Goal: Communication & Community: Answer question/provide support

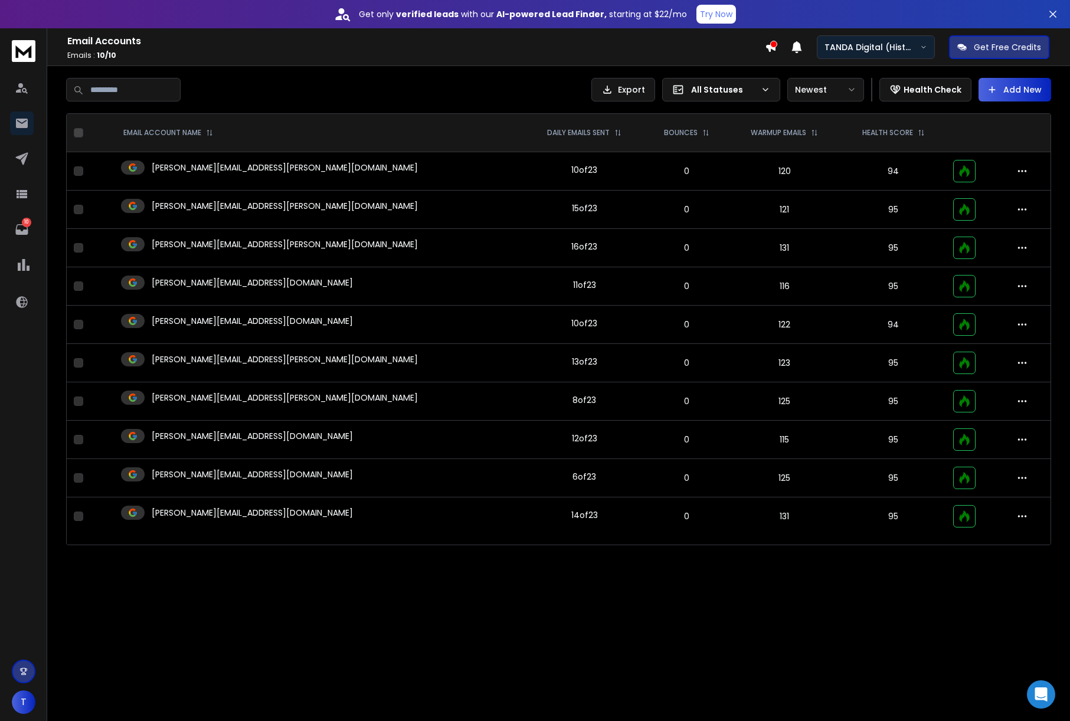
click at [885, 42] on p "TANDA Digital (Historic Productions)" at bounding box center [872, 47] width 96 height 12
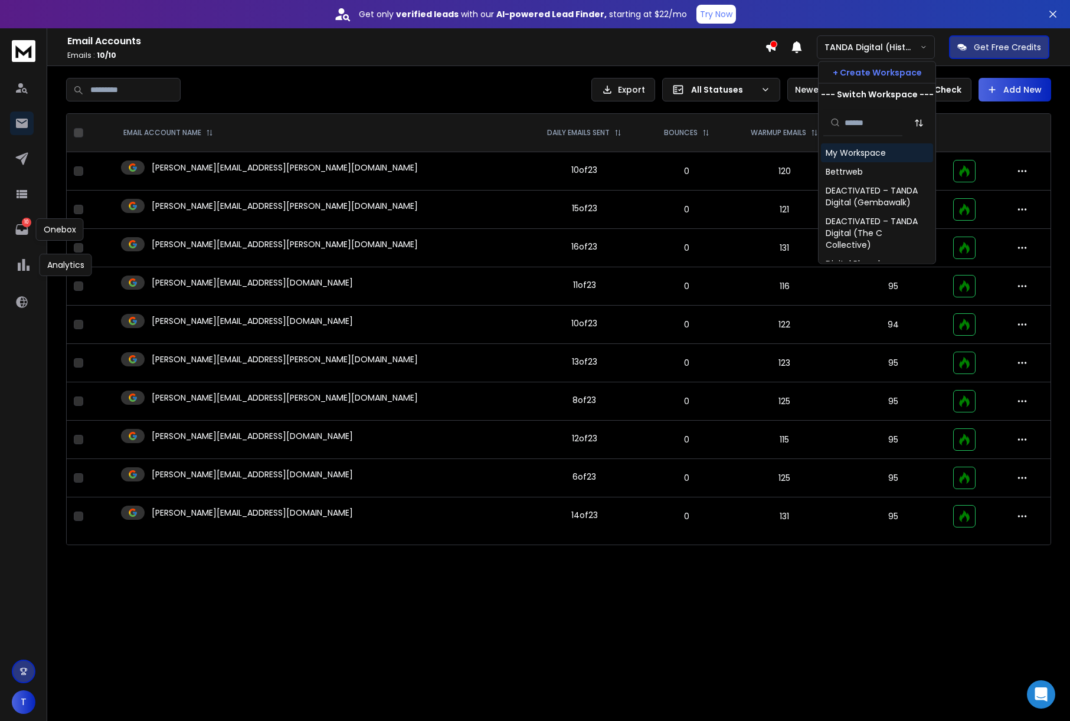
click at [24, 279] on div at bounding box center [23, 268] width 27 height 30
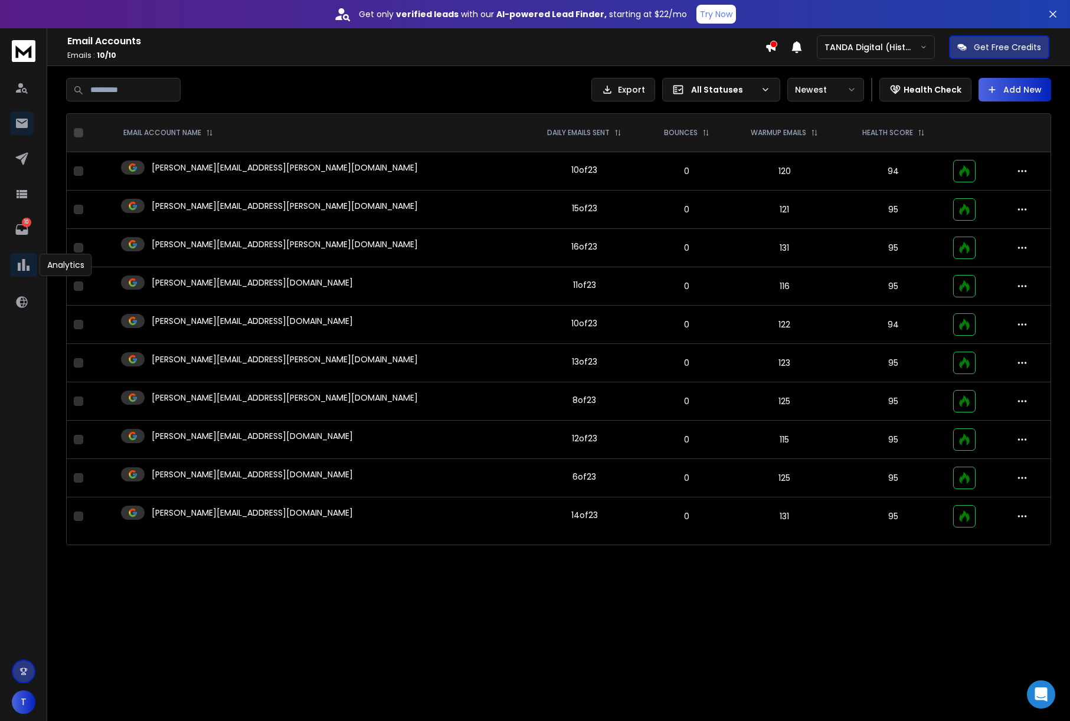
click at [24, 260] on icon at bounding box center [24, 265] width 12 height 12
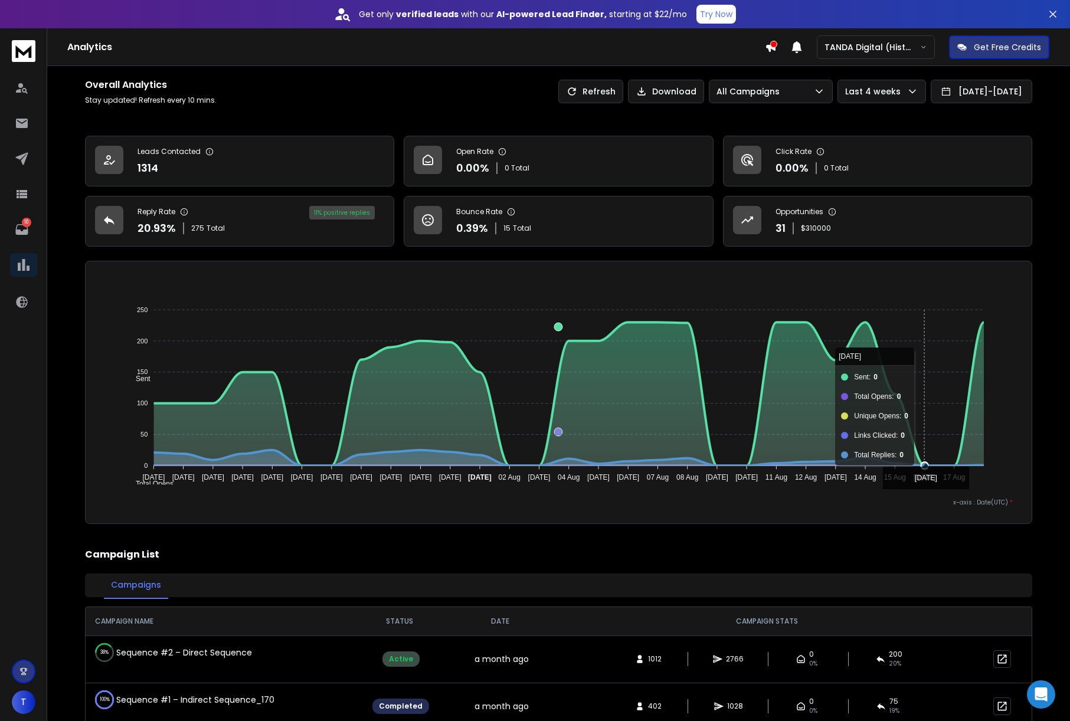
scroll to position [21, 0]
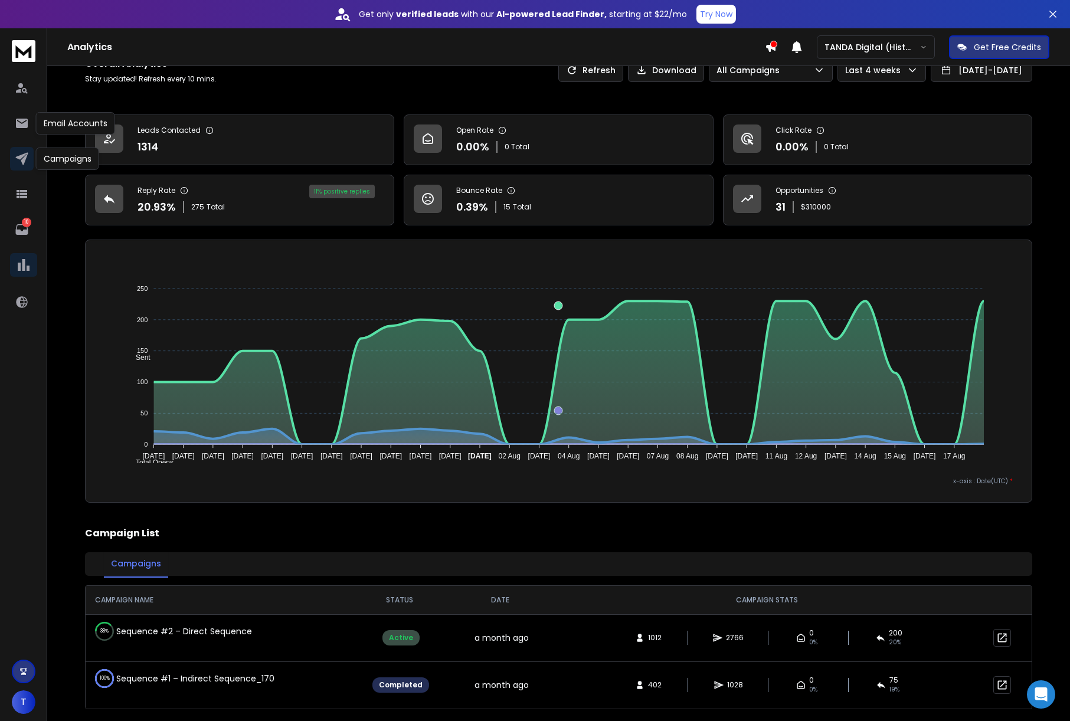
click at [19, 155] on icon at bounding box center [22, 159] width 14 height 14
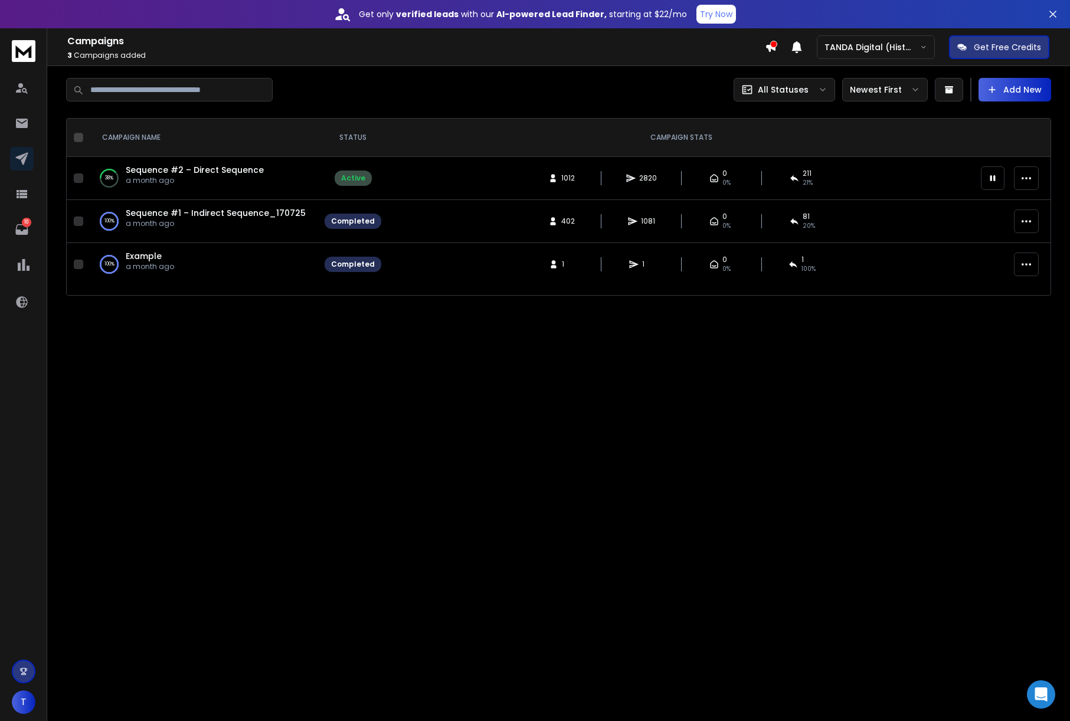
click at [276, 175] on div "38 % Sequence #2 – Direct Sequence a month ago" at bounding box center [203, 178] width 206 height 28
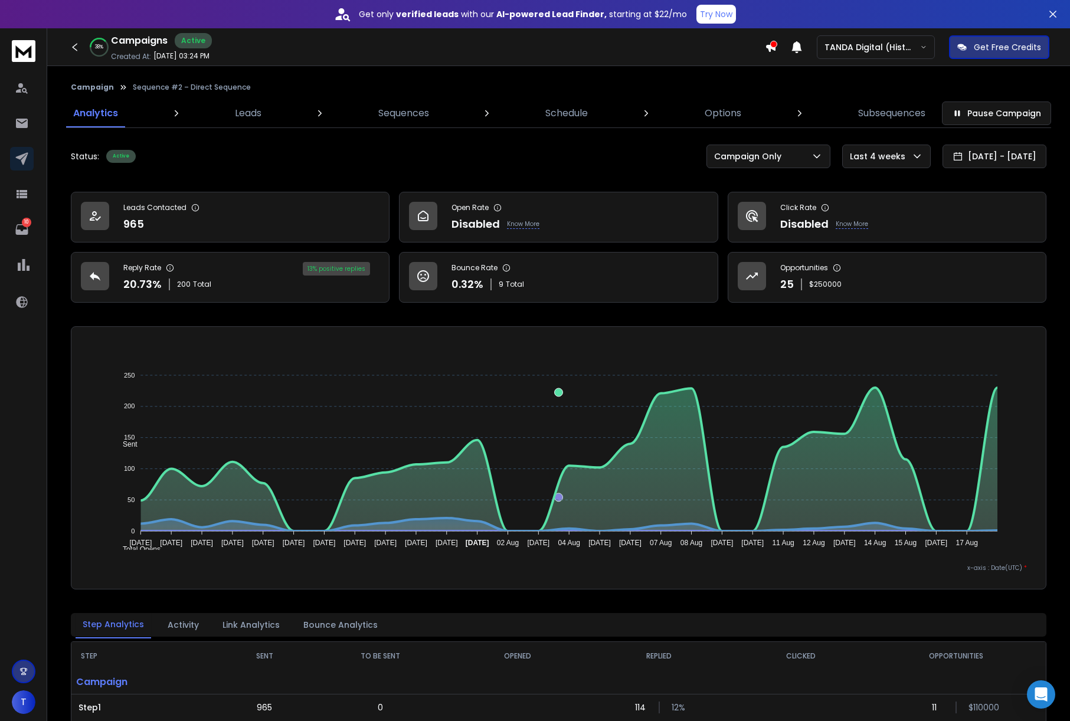
scroll to position [243, 0]
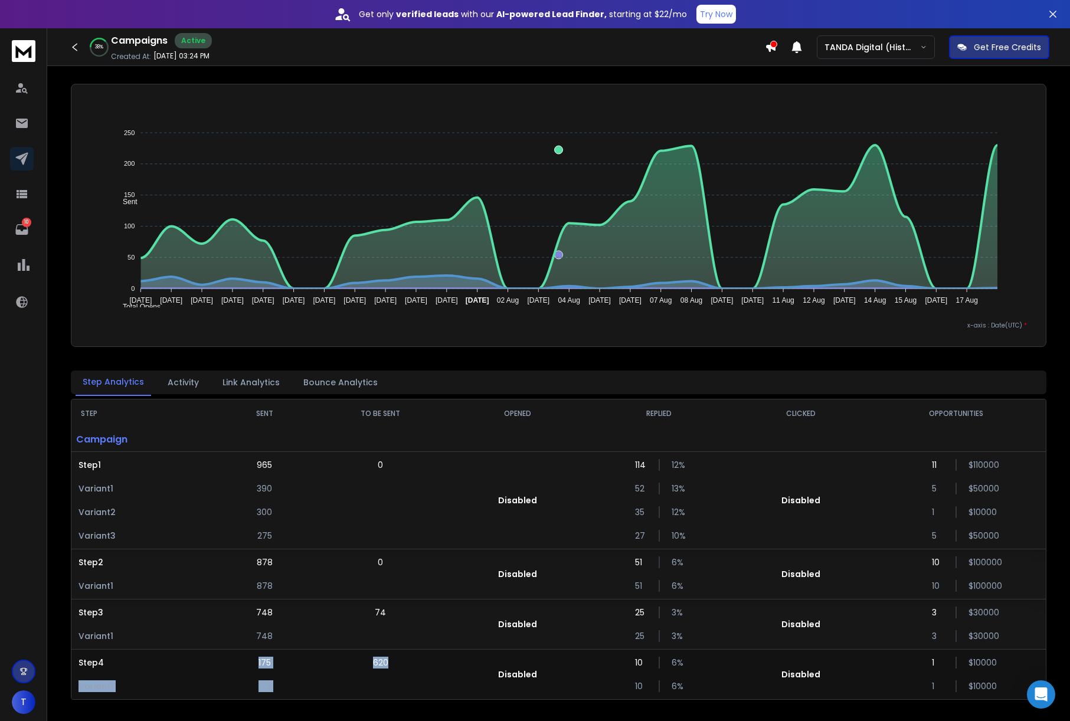
drag, startPoint x: 417, startPoint y: 666, endPoint x: 218, endPoint y: 667, distance: 198.3
click at [218, 667] on tr "Step 4 Variant 1 175 175 620 Disabled 10 6 % 10 6 % Disabled 1 $ 10000 1 $ 10000" at bounding box center [558, 675] width 974 height 50
click at [316, 365] on div "Leads Contacted 965 Open Rate Disabled Know More Click Rate Disabled Know More …" at bounding box center [558, 326] width 975 height 755
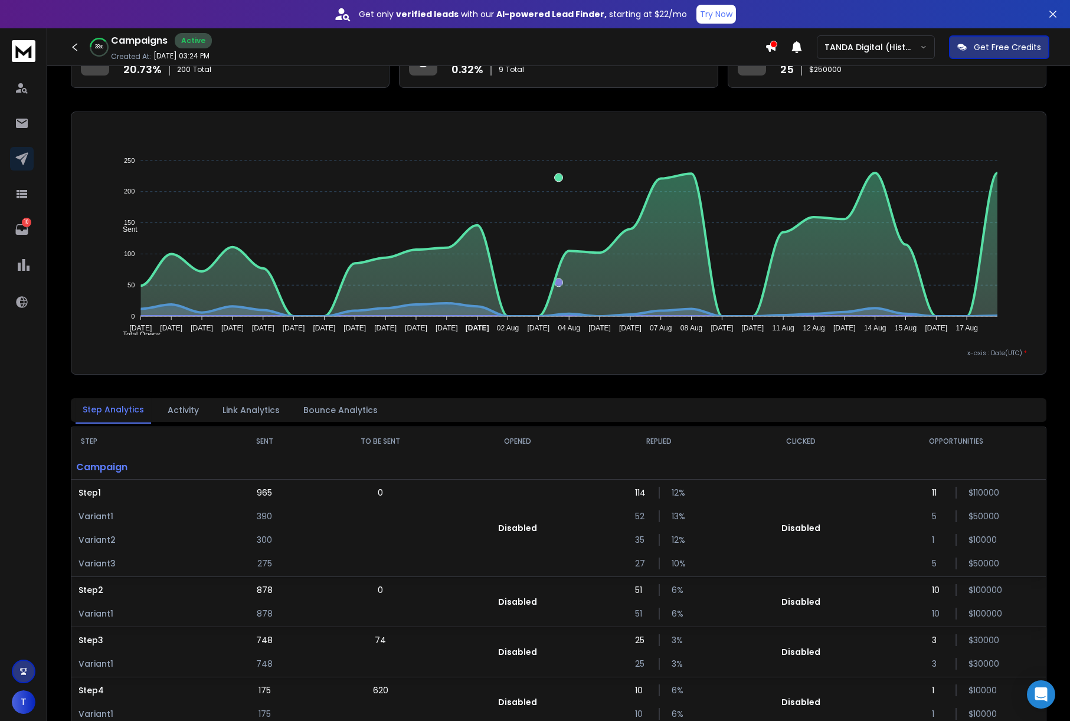
scroll to position [0, 0]
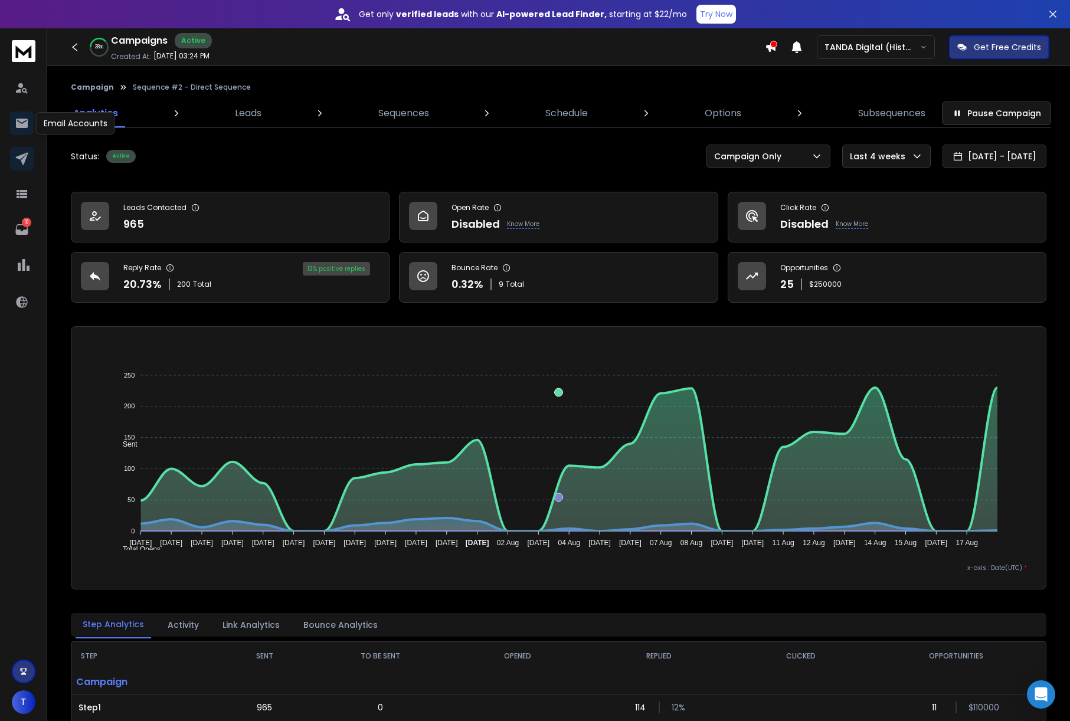
click at [31, 123] on link at bounding box center [22, 124] width 24 height 24
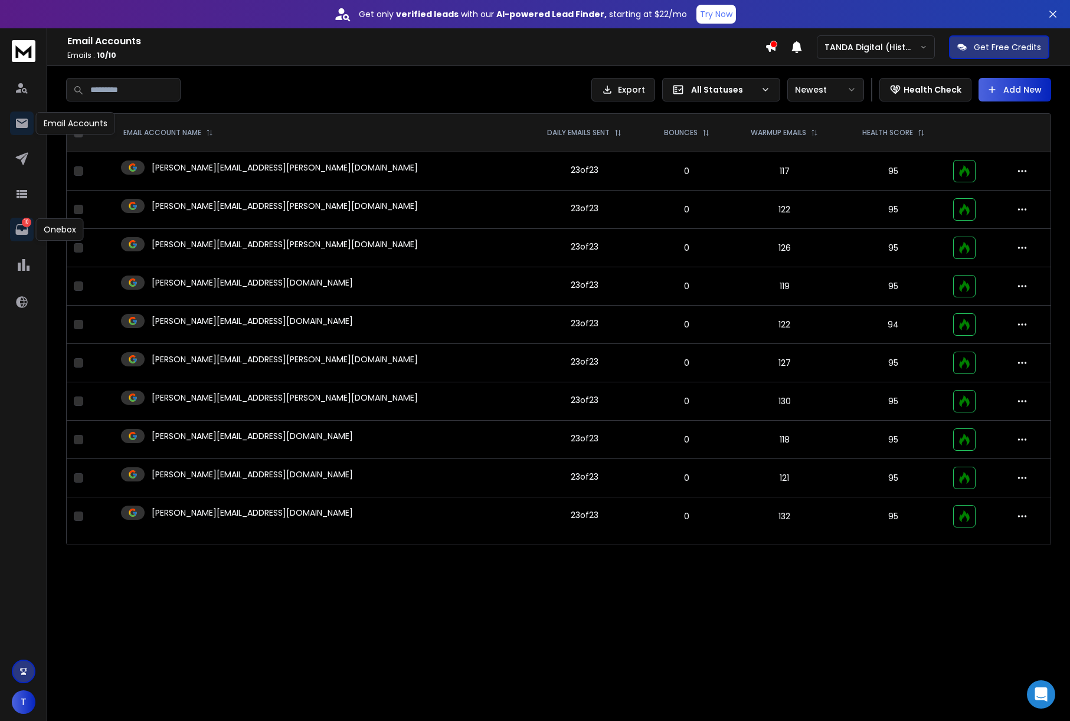
click at [26, 234] on icon at bounding box center [21, 229] width 12 height 11
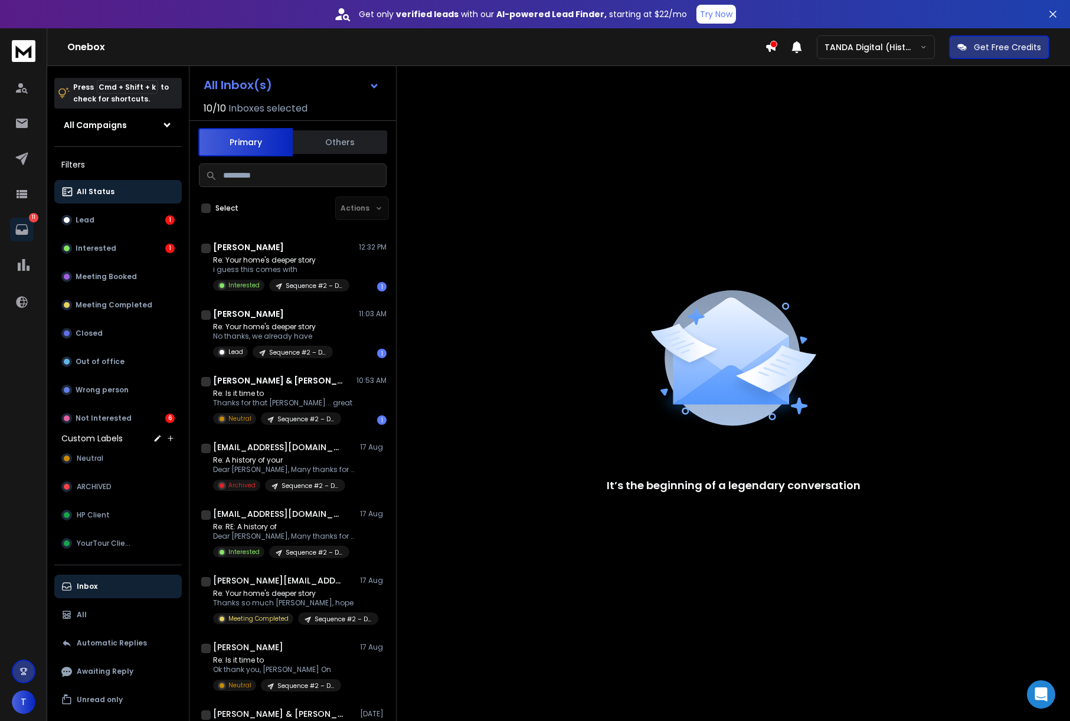
click at [630, 238] on div "It’s the beginning of a legendary conversation" at bounding box center [732, 372] width 673 height 613
click at [91, 529] on div "Neutral ARCHIVED HP Client YourTour Client" at bounding box center [117, 501] width 127 height 109
click at [104, 514] on span "HP Client" at bounding box center [93, 514] width 33 height 9
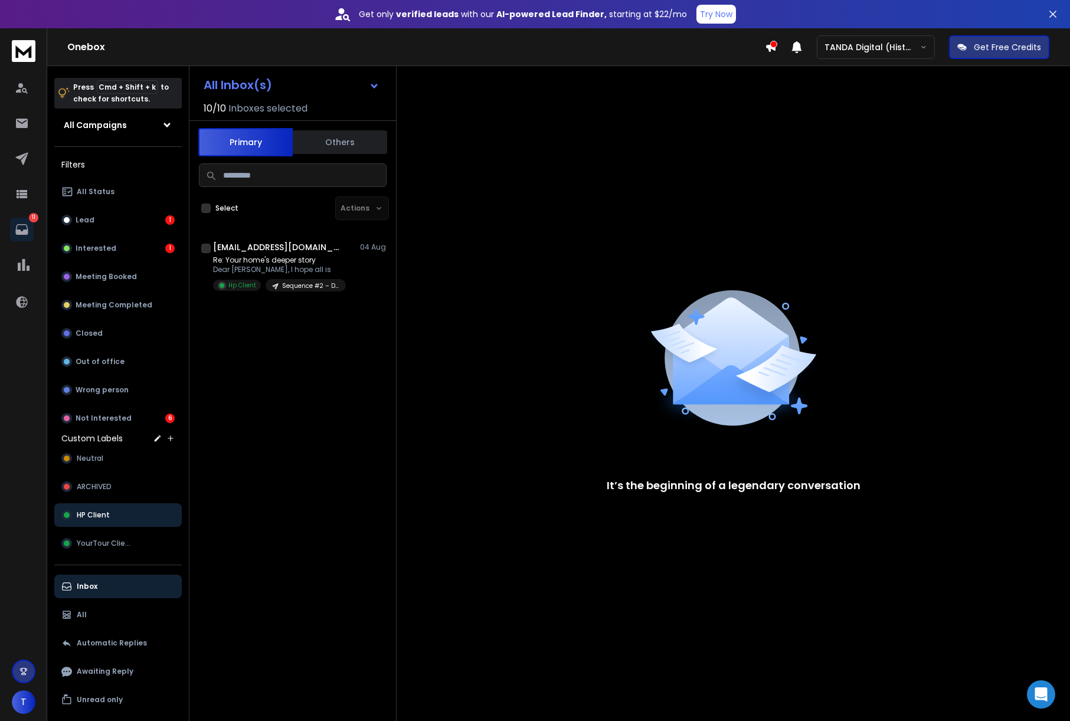
click at [99, 545] on span "YourTour Client" at bounding box center [105, 543] width 56 height 9
click at [104, 514] on span "HP Client" at bounding box center [93, 514] width 33 height 9
click at [100, 553] on button "YourTour Client" at bounding box center [117, 544] width 127 height 24
click at [124, 501] on div "Neutral ARCHIVED HP Client YourTour Client" at bounding box center [117, 501] width 127 height 109
click at [108, 508] on button "HP Client" at bounding box center [117, 515] width 127 height 24
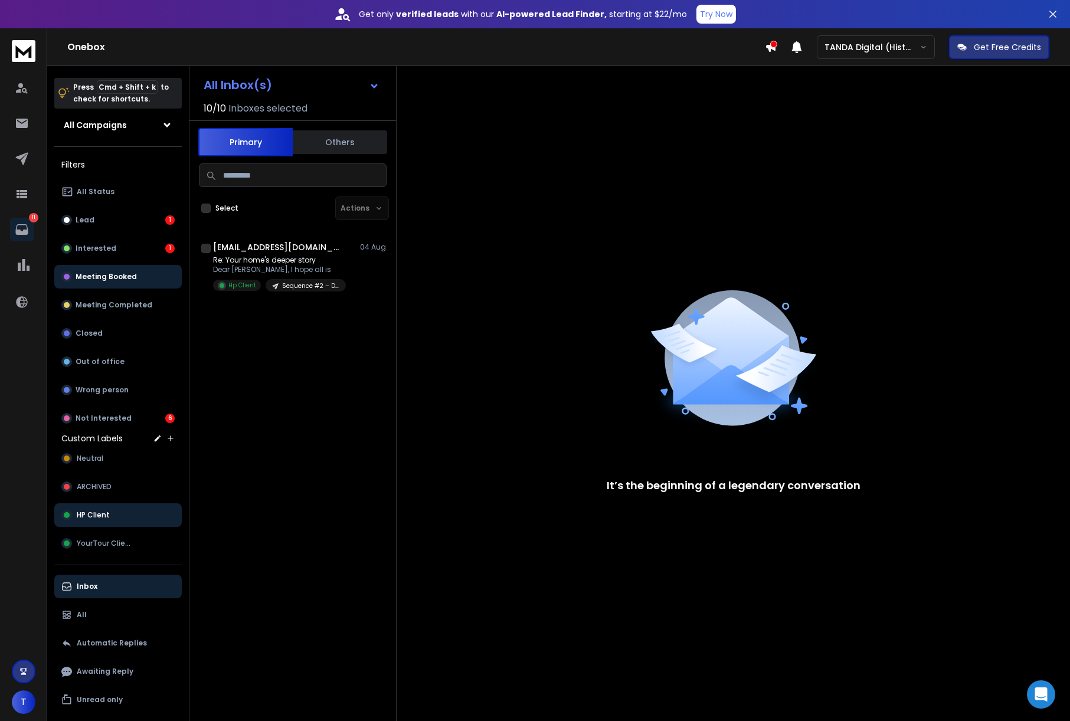
click at [96, 266] on button "Meeting Booked" at bounding box center [117, 277] width 127 height 24
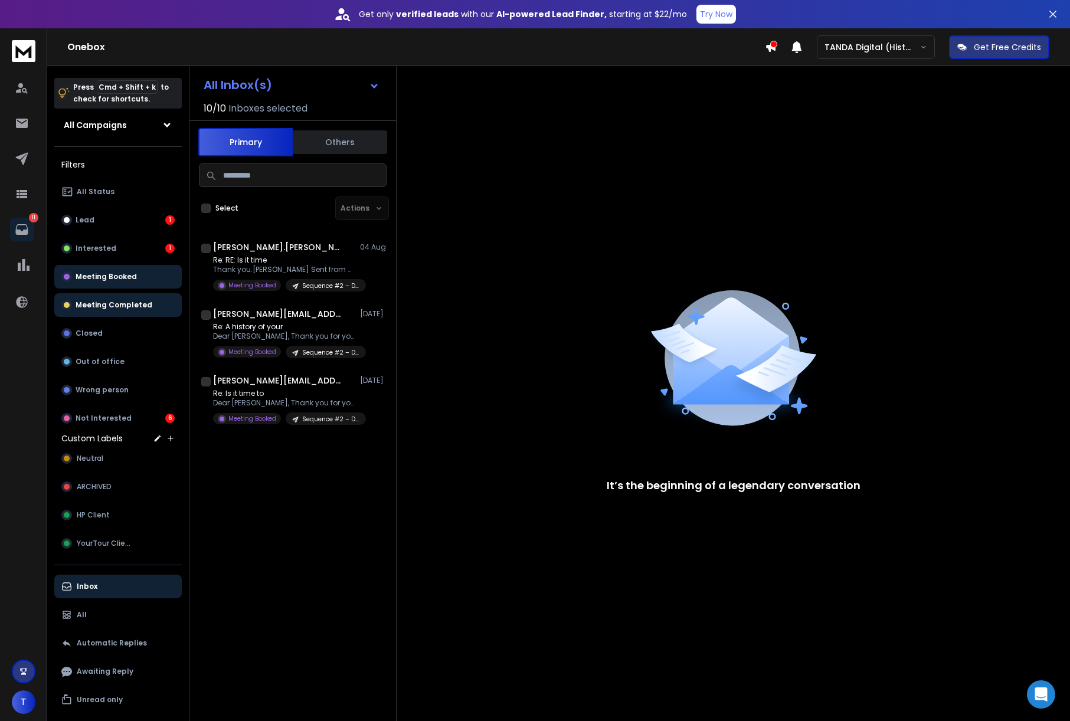
click at [95, 304] on p "Meeting Completed" at bounding box center [114, 304] width 77 height 9
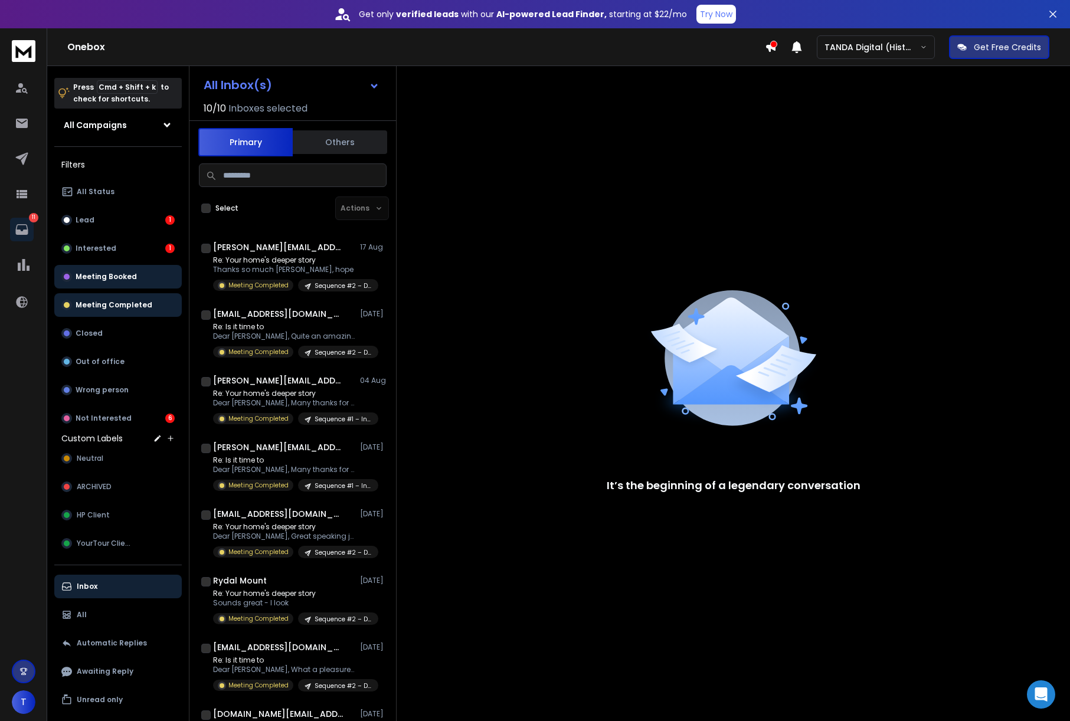
click at [119, 276] on p "Meeting Booked" at bounding box center [106, 276] width 61 height 9
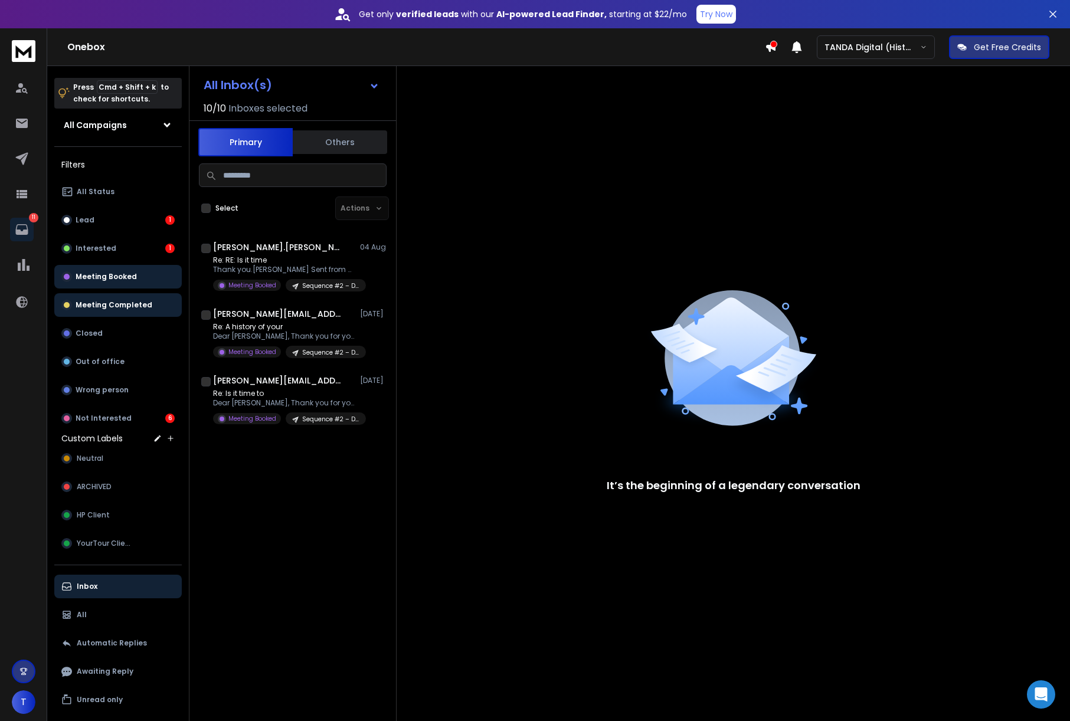
click at [127, 304] on p "Meeting Completed" at bounding box center [114, 304] width 77 height 9
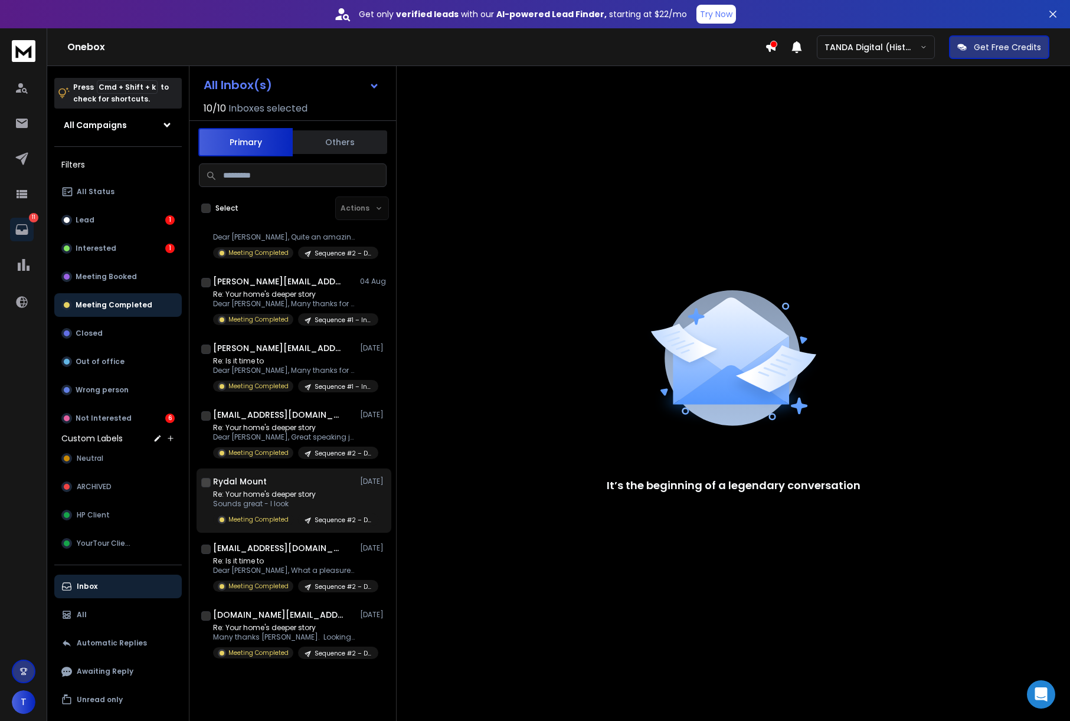
scroll to position [100, 0]
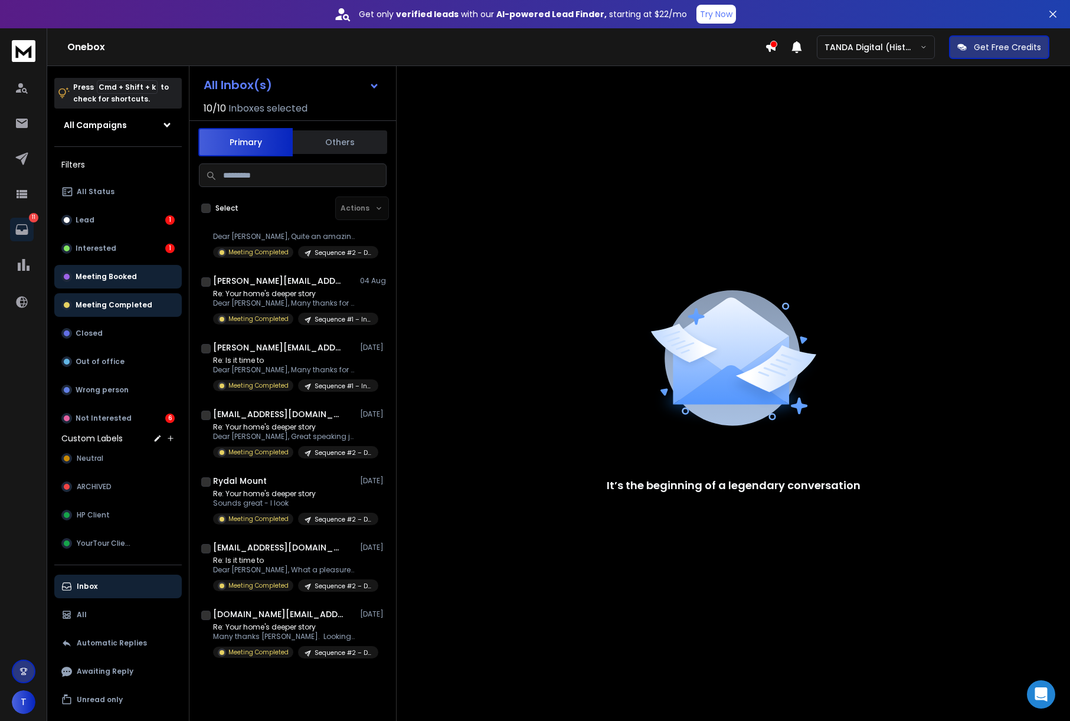
click at [132, 273] on p "Meeting Booked" at bounding box center [106, 276] width 61 height 9
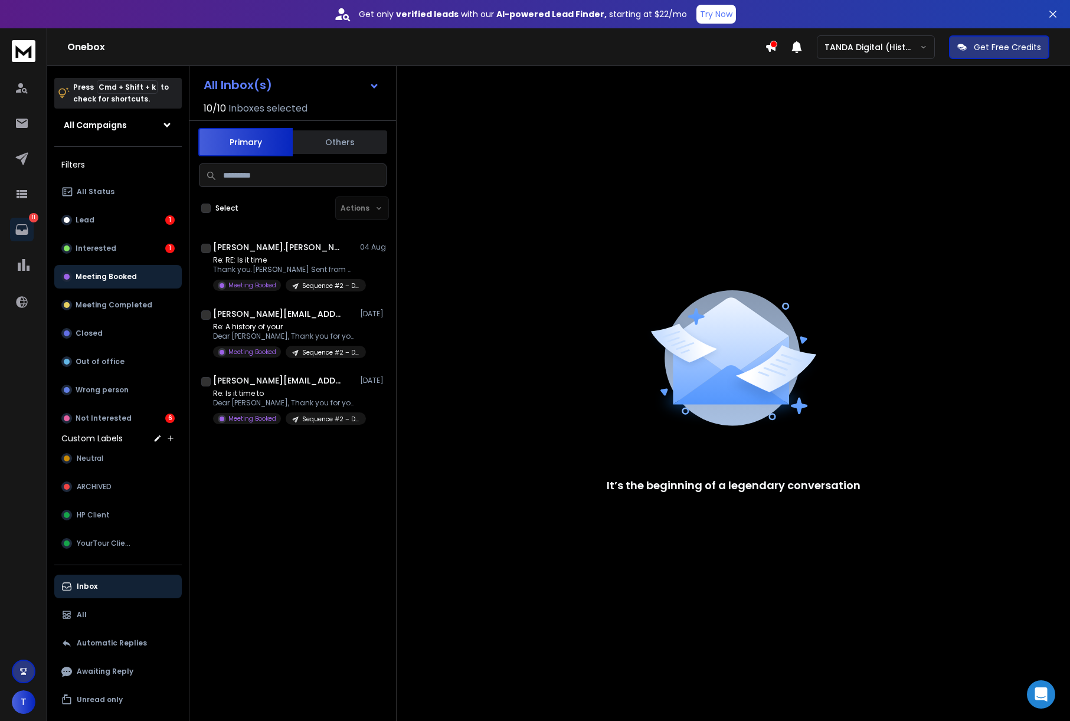
click at [104, 521] on button "HP Client" at bounding box center [117, 515] width 127 height 24
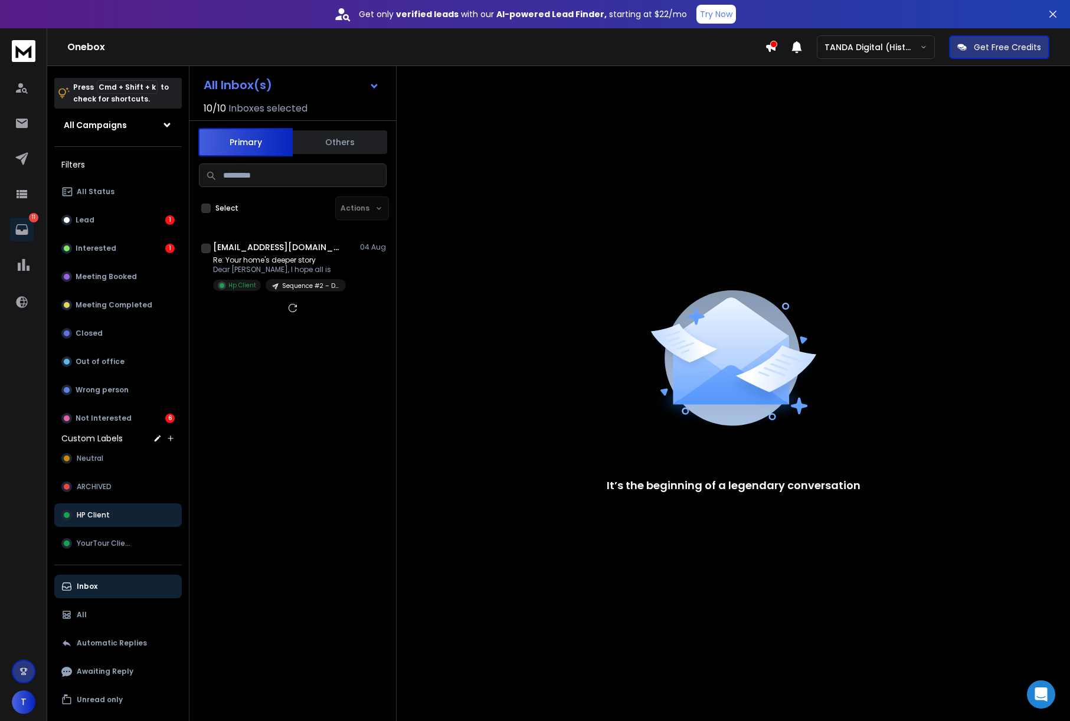
click at [107, 532] on button "YourTour Client" at bounding box center [117, 544] width 127 height 24
click at [140, 497] on button "ARCHIVED" at bounding box center [117, 487] width 127 height 24
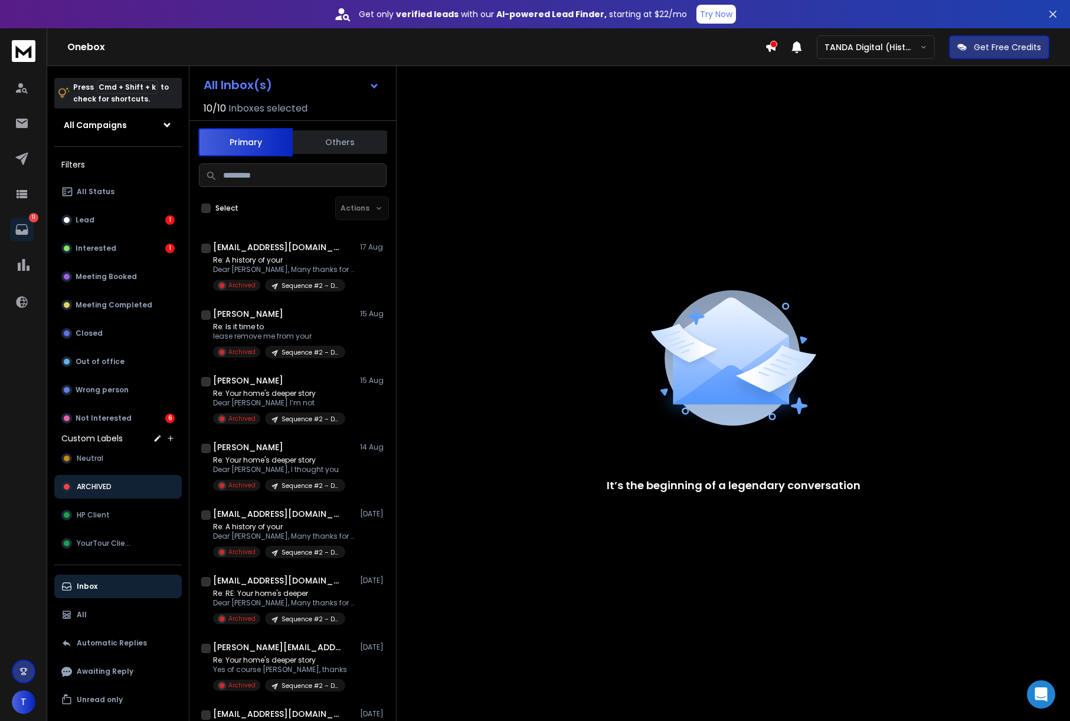
click at [127, 520] on button "HP Client" at bounding box center [117, 515] width 127 height 24
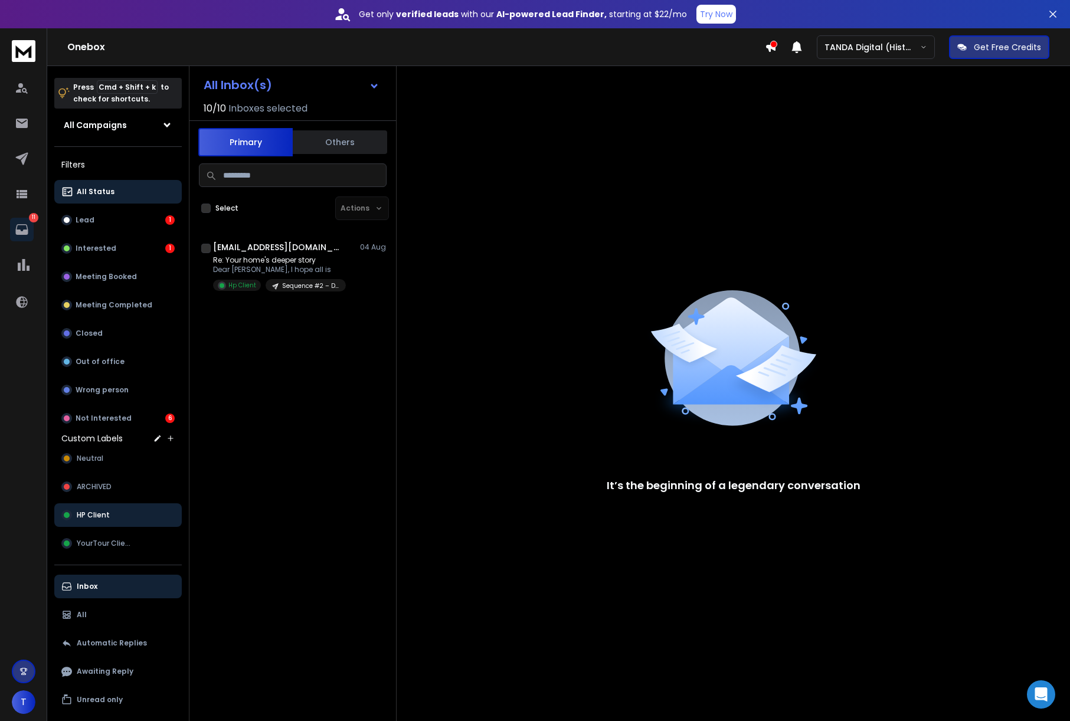
click at [77, 187] on p "All Status" at bounding box center [96, 191] width 38 height 9
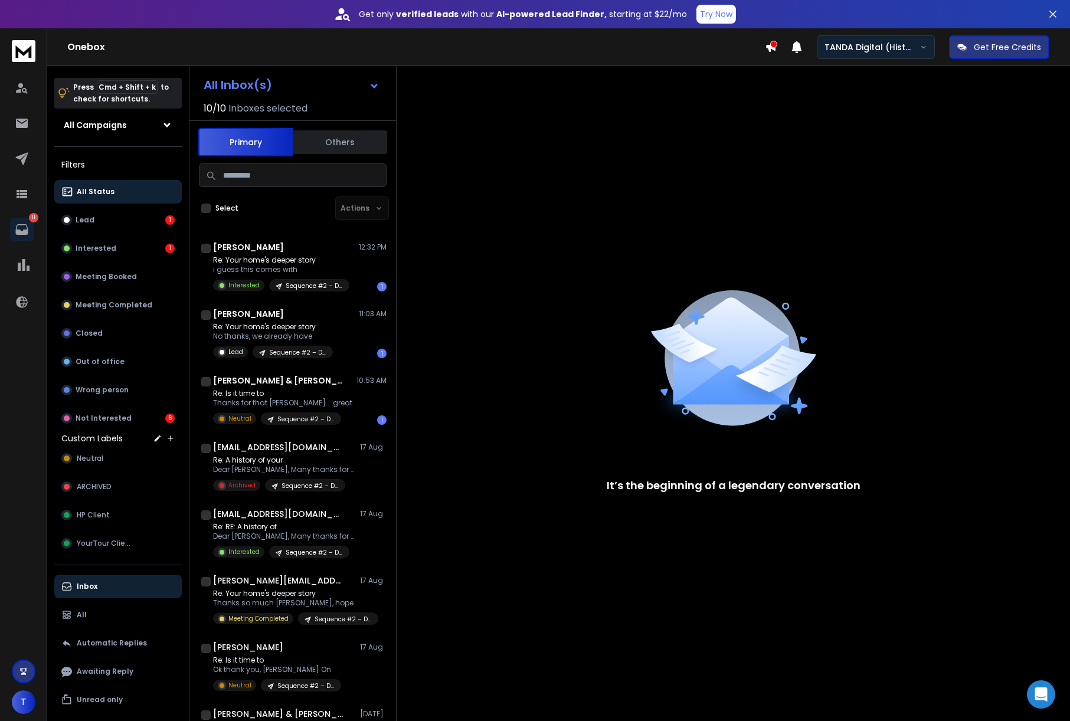
click at [881, 49] on p "TANDA Digital (Historic Productions)" at bounding box center [872, 47] width 96 height 12
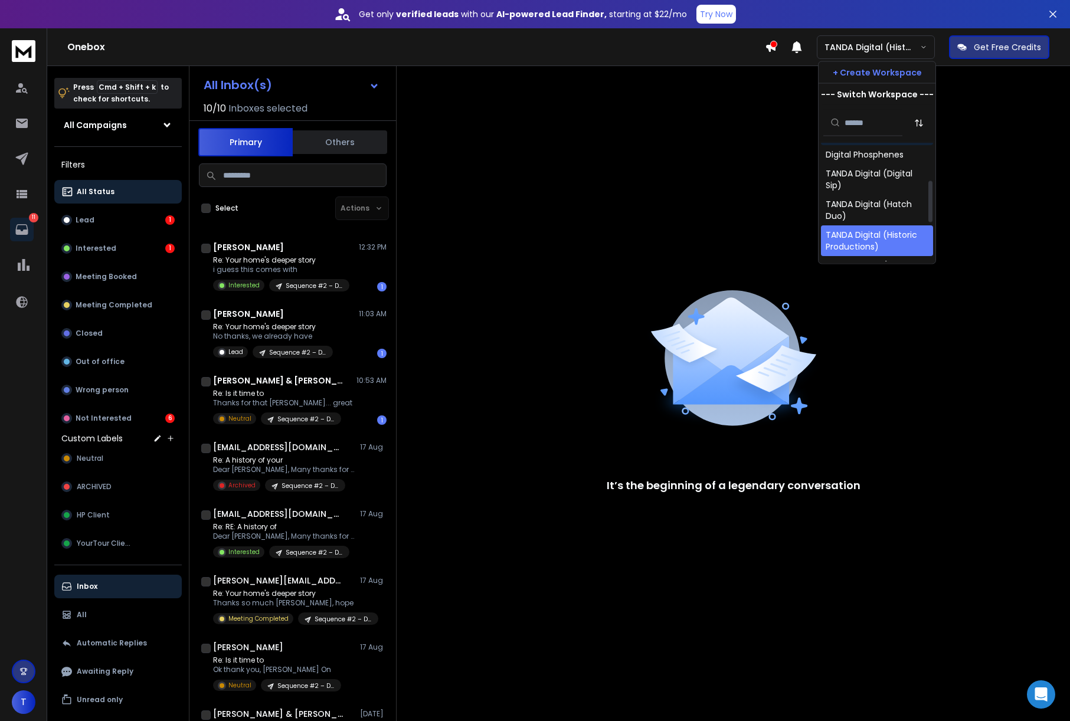
scroll to position [112, 0]
click at [894, 166] on div "TANDA Digital (Digital Sip)" at bounding box center [876, 177] width 103 height 24
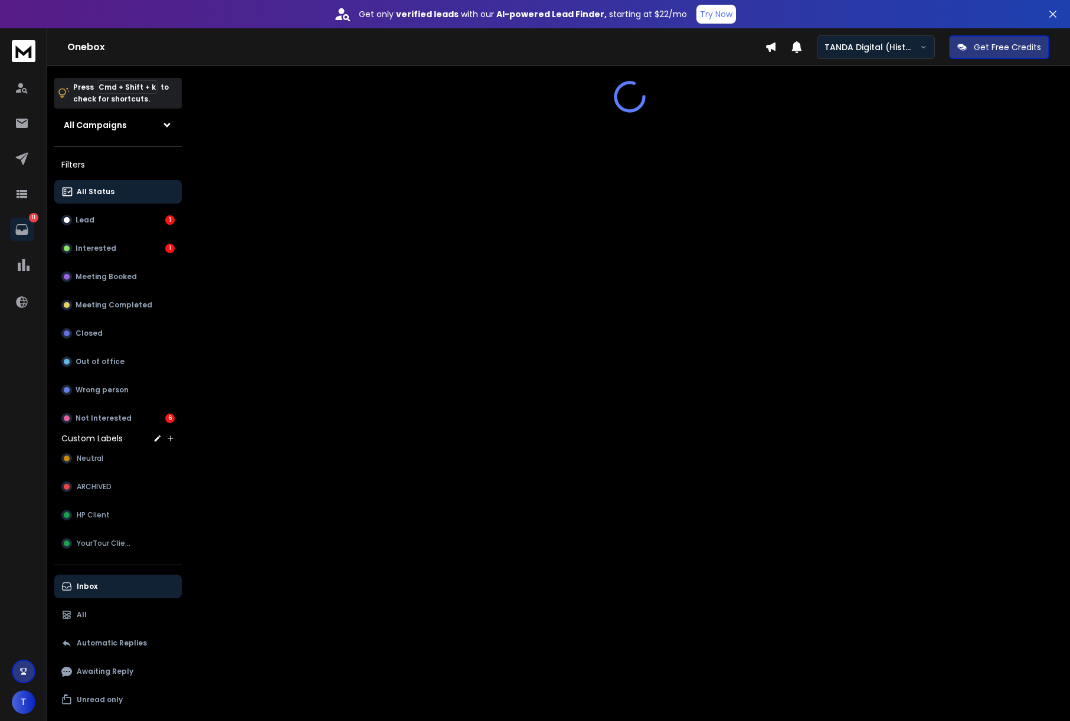
click at [869, 40] on button "TANDA Digital (Historic Productions)" at bounding box center [876, 47] width 118 height 24
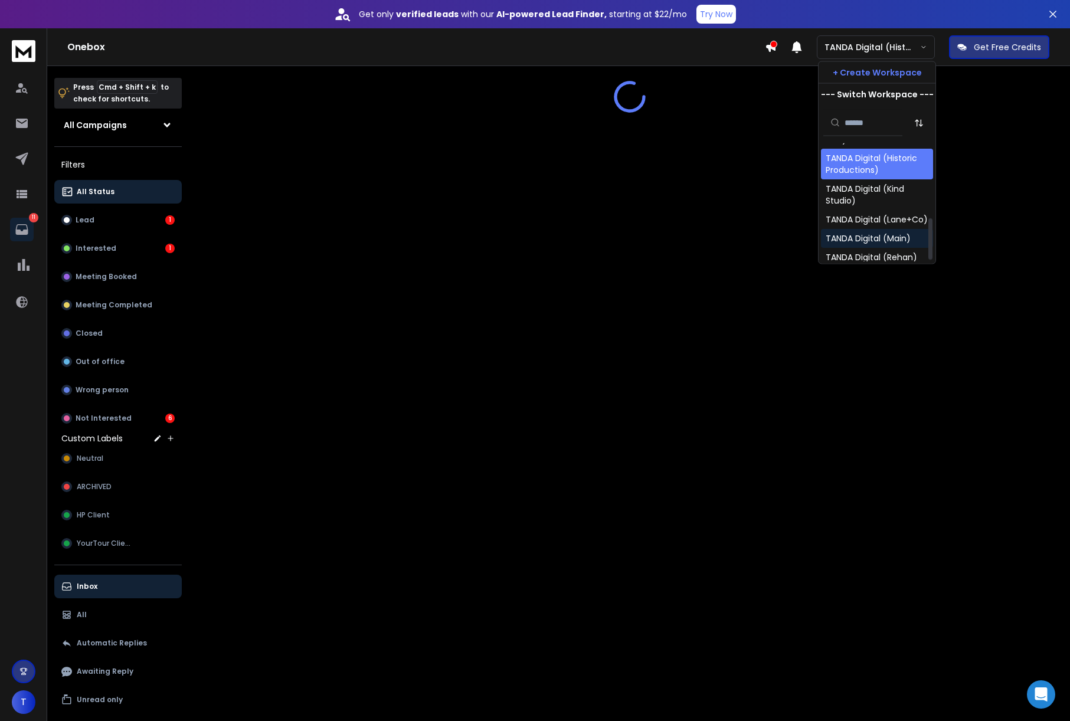
scroll to position [175, 0]
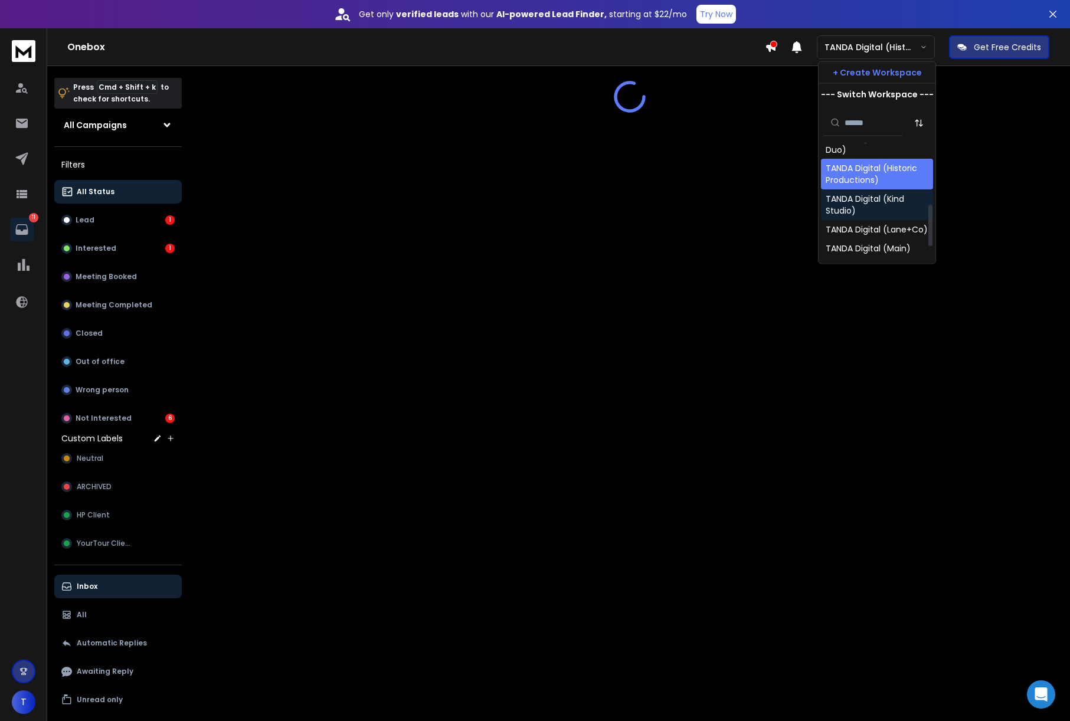
click at [843, 194] on div "TANDA Digital (Kind Studio)" at bounding box center [876, 206] width 103 height 24
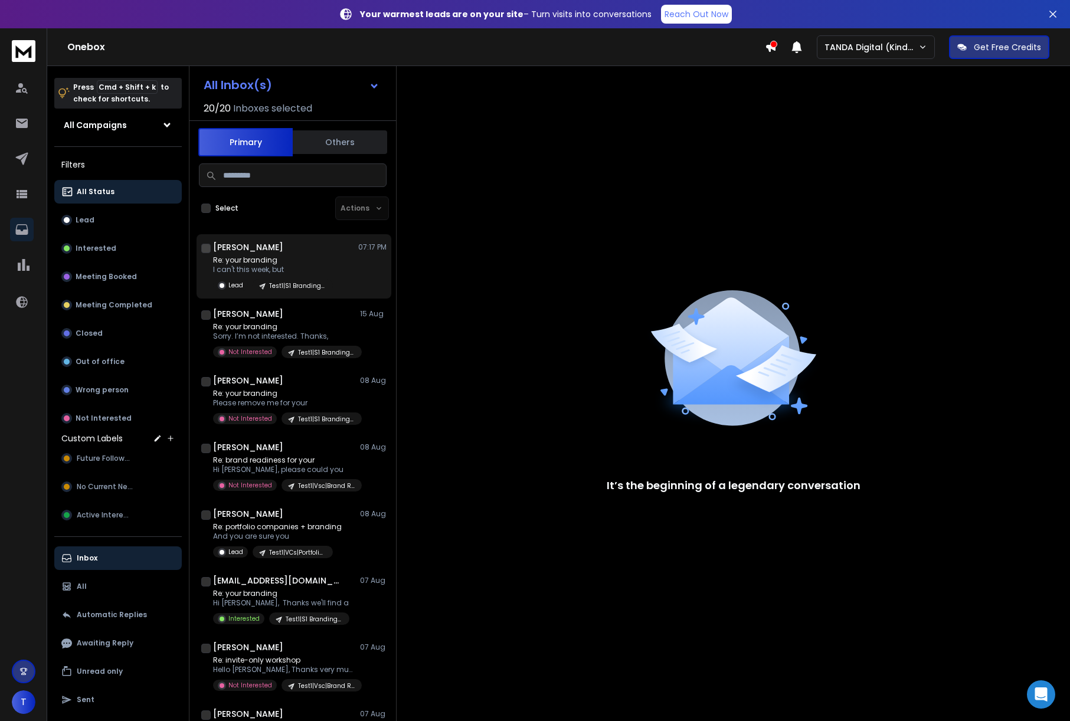
click at [255, 244] on h1 "Andreas Mjelde" at bounding box center [248, 247] width 70 height 12
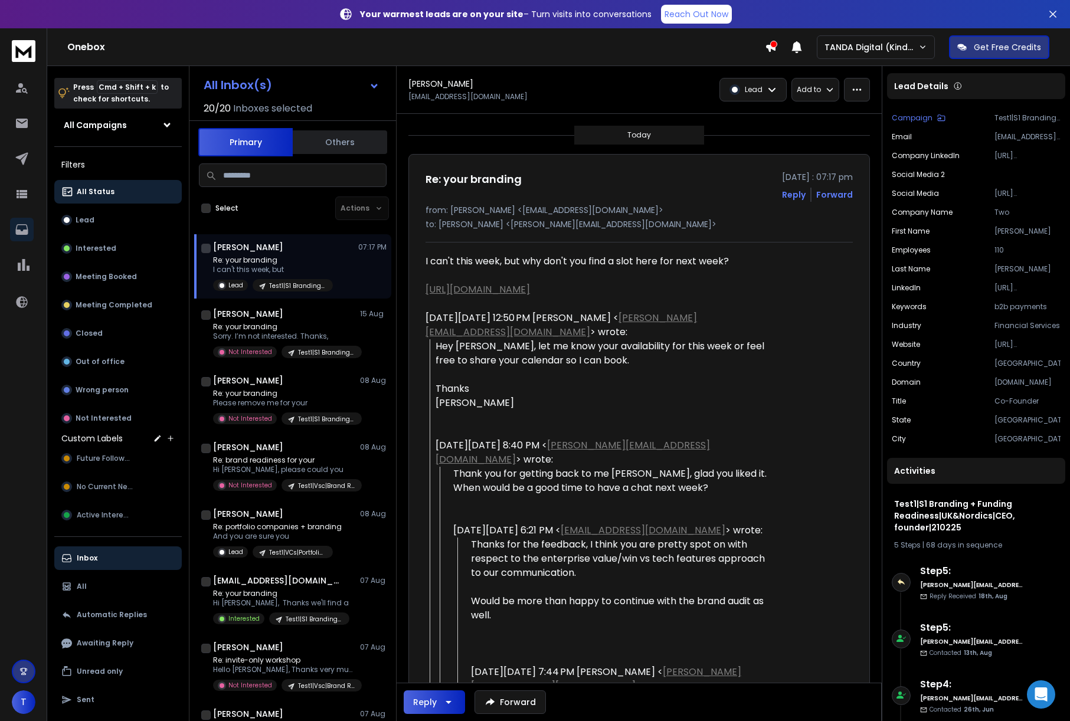
click at [762, 89] on p "Lead" at bounding box center [754, 89] width 18 height 9
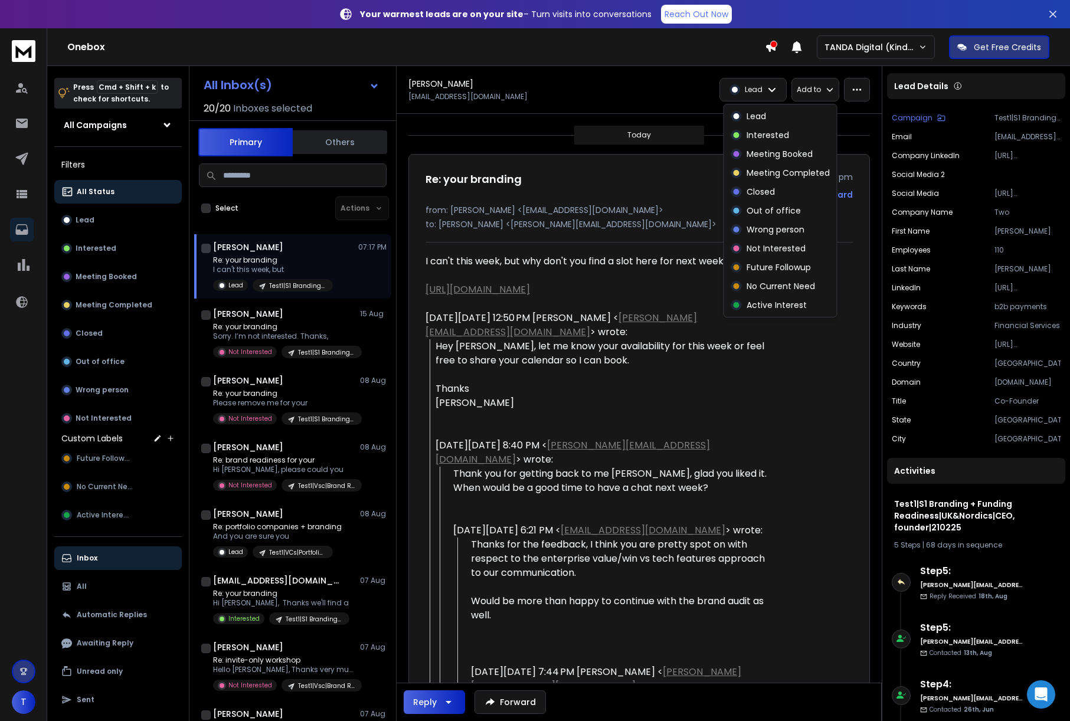
click at [857, 97] on button "button" at bounding box center [857, 90] width 26 height 24
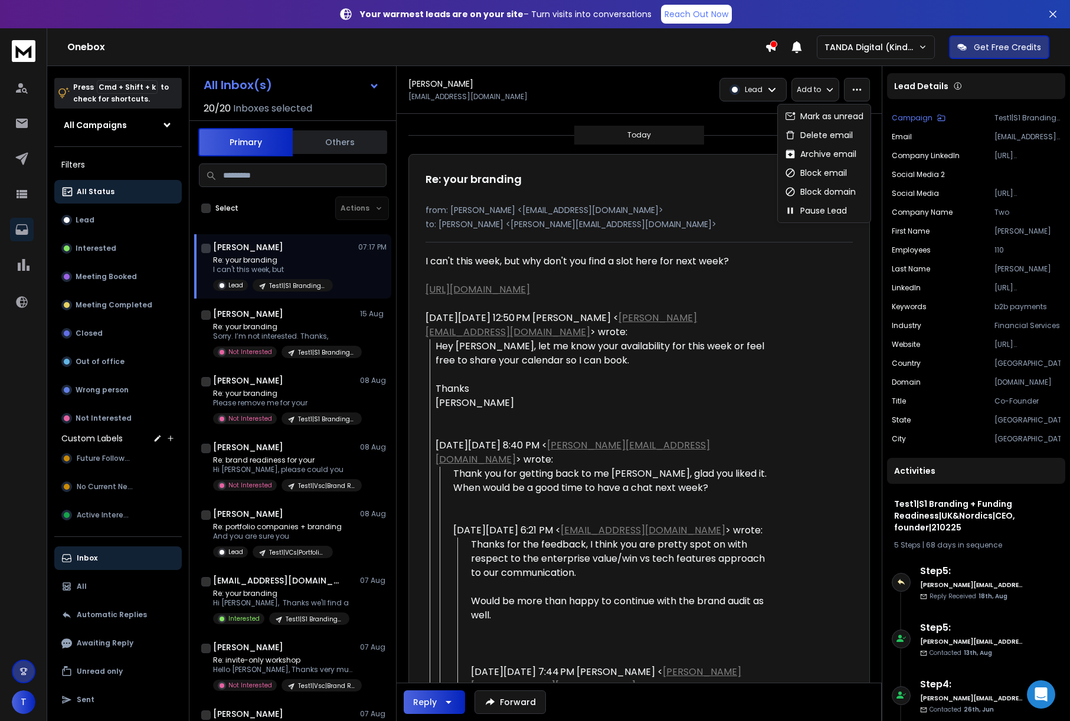
drag, startPoint x: 706, startPoint y: 171, endPoint x: 717, endPoint y: 162, distance: 14.3
click at [706, 171] on div "Re: your branding 18 August 2025 : 07:17 pm Reply Forward" at bounding box center [638, 186] width 427 height 31
click at [426, 707] on div "Reply" at bounding box center [425, 702] width 24 height 12
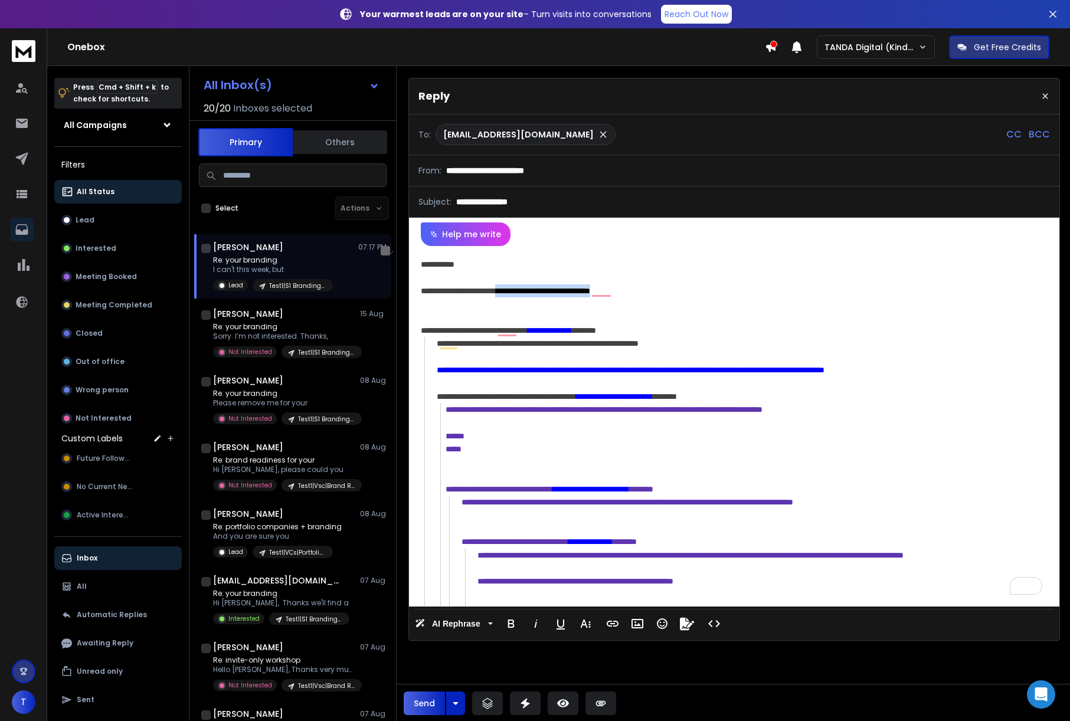
drag, startPoint x: 662, startPoint y: 293, endPoint x: 519, endPoint y: 291, distance: 142.8
click at [519, 291] on div "**********" at bounding box center [731, 290] width 621 height 13
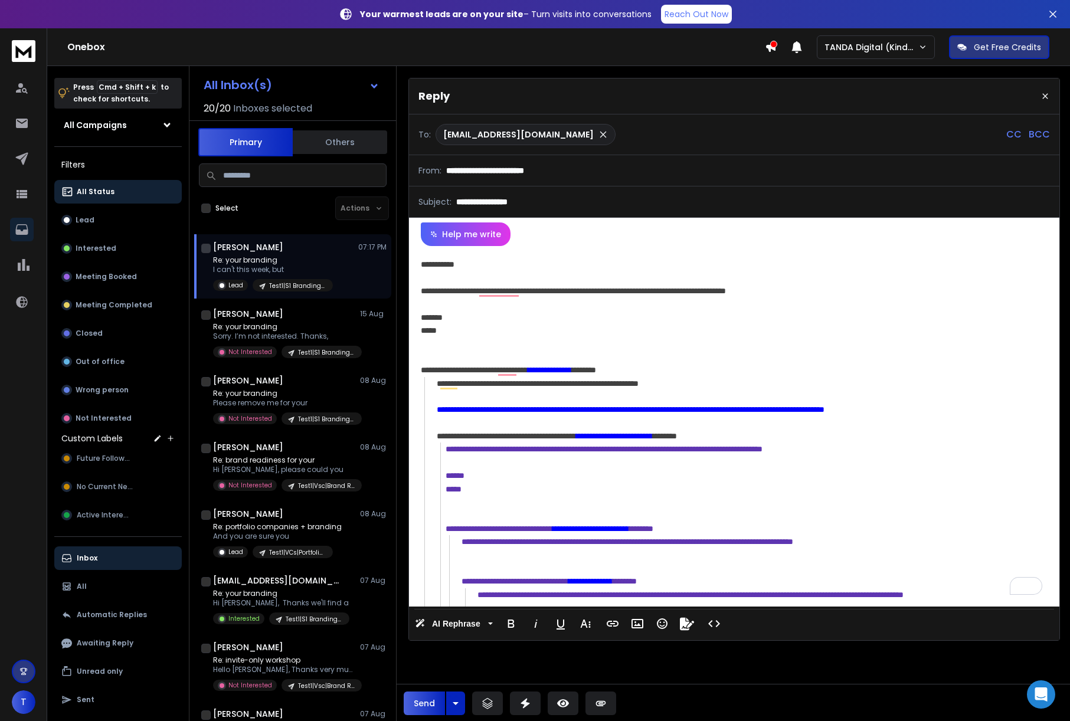
click at [447, 316] on div "*******" at bounding box center [731, 317] width 621 height 13
drag, startPoint x: 808, startPoint y: 290, endPoint x: 753, endPoint y: 290, distance: 55.5
click at [753, 290] on div "**********" at bounding box center [731, 290] width 621 height 13
drag, startPoint x: 1017, startPoint y: 404, endPoint x: 401, endPoint y: 404, distance: 615.4
click at [401, 404] on div "**********" at bounding box center [733, 427] width 675 height 722
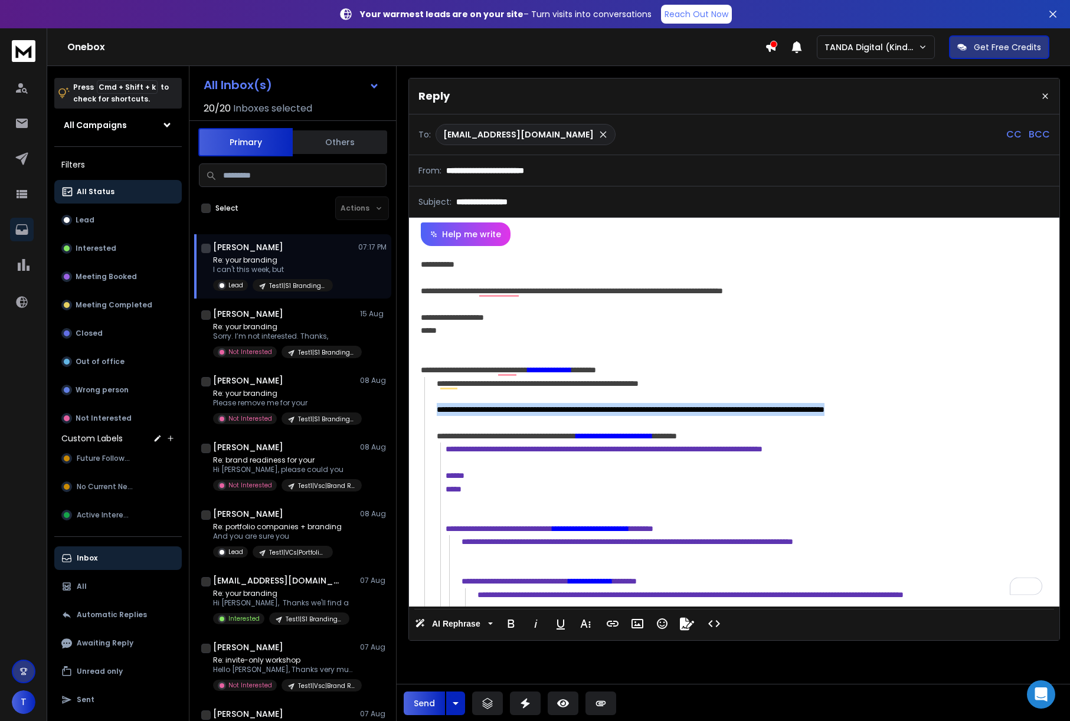
copy link "**********"
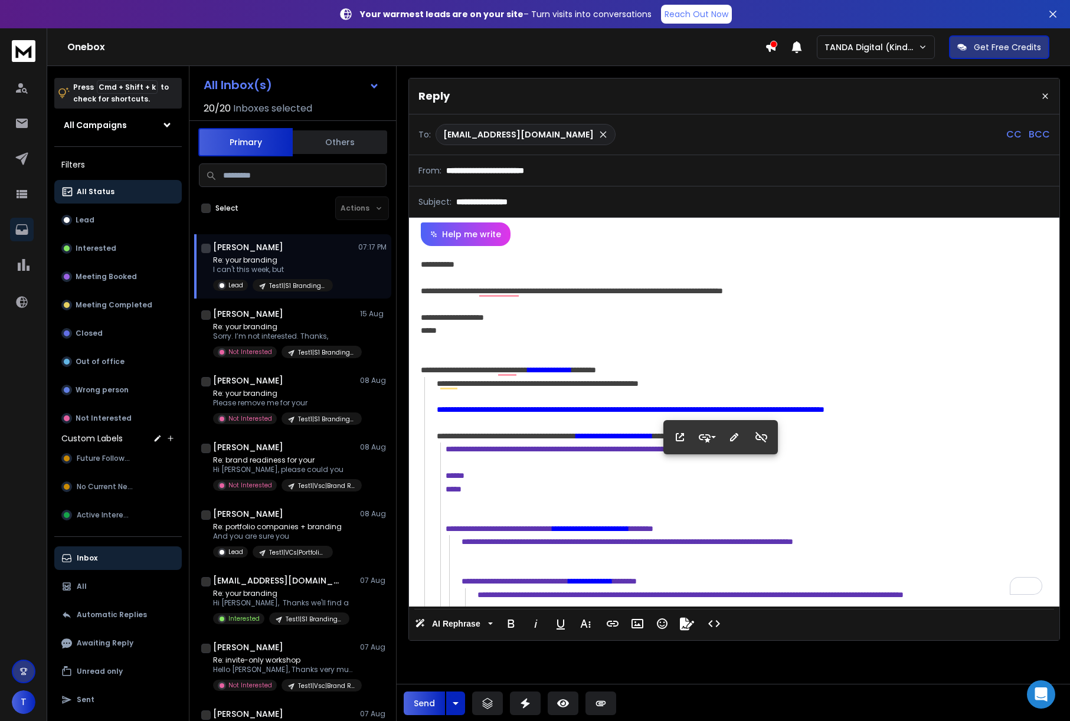
click at [693, 340] on div "To enrich screen reader interactions, please activate Accessibility in Grammarl…" at bounding box center [734, 343] width 627 height 13
click at [1006, 133] on p "CC" at bounding box center [1013, 134] width 15 height 14
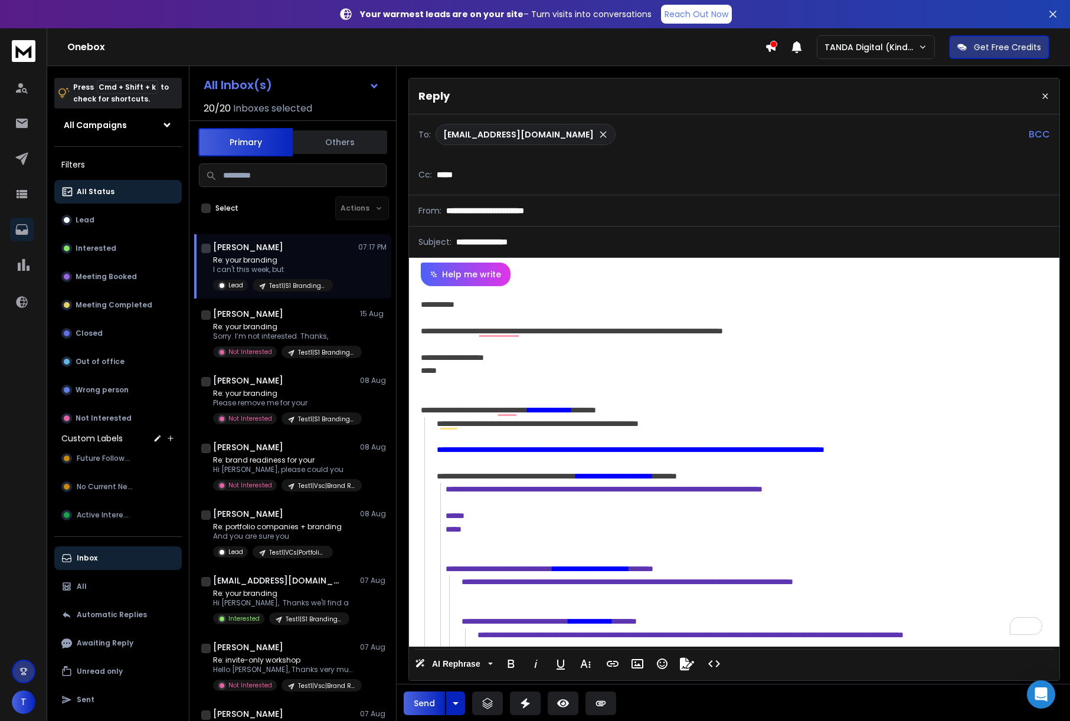
type input "**********"
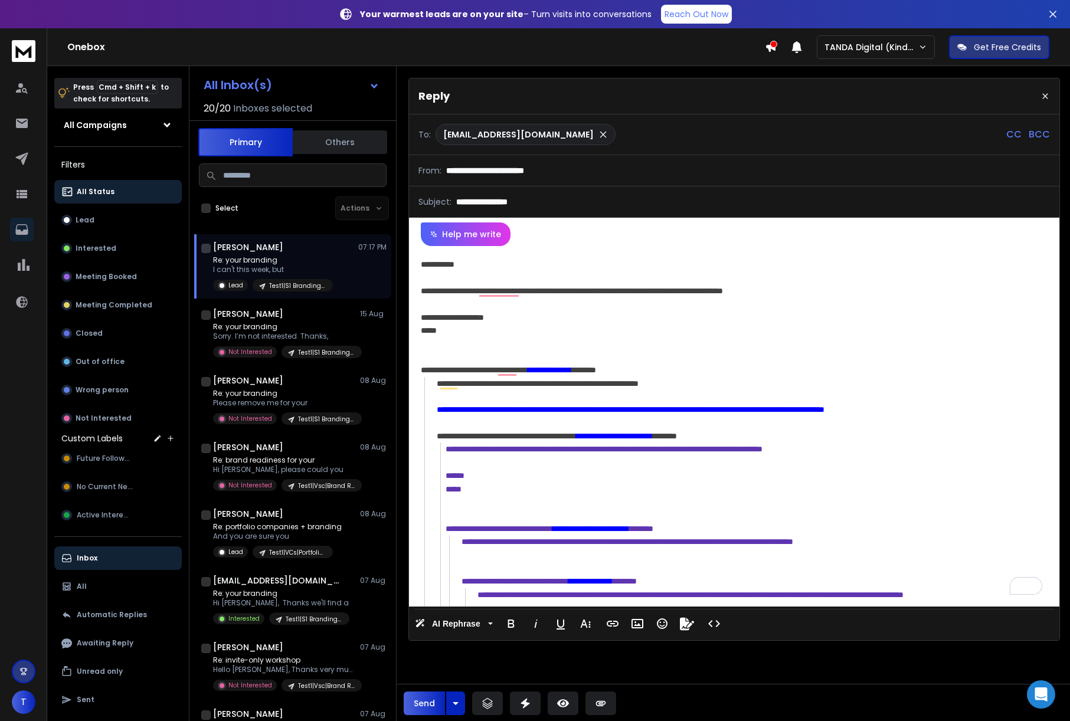
click at [572, 293] on div "**********" at bounding box center [734, 426] width 650 height 361
click at [627, 298] on div "To enrich screen reader interactions, please activate Accessibility in Grammarl…" at bounding box center [734, 303] width 627 height 13
click at [428, 701] on button "Send" at bounding box center [424, 704] width 41 height 24
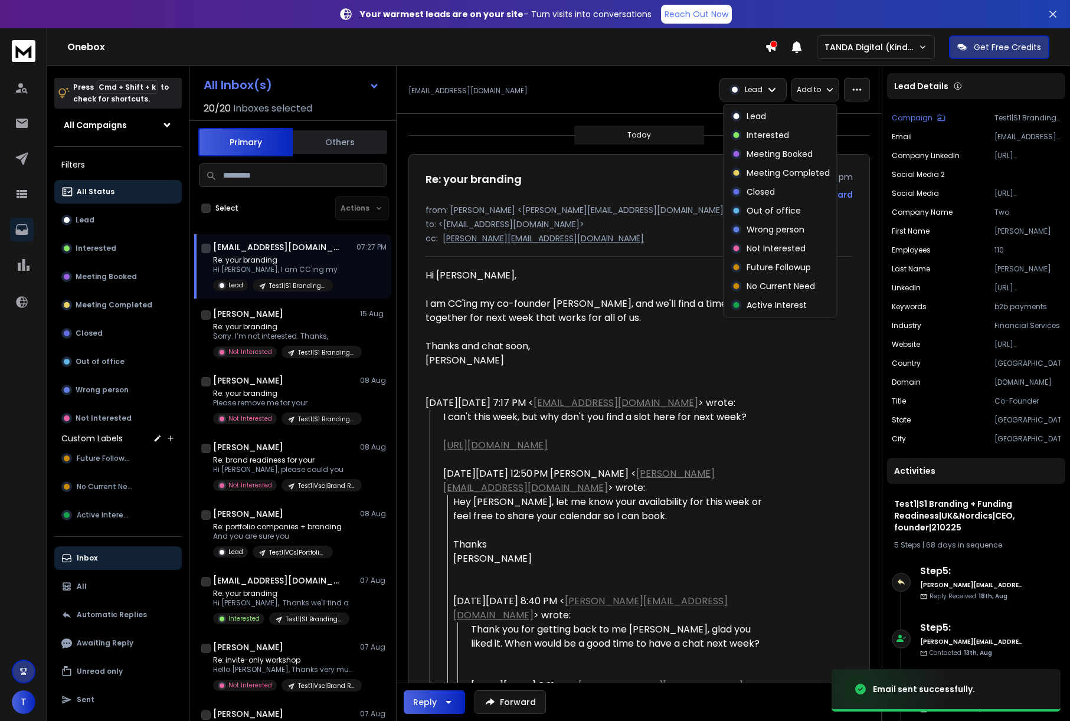
click at [762, 90] on p "Lead" at bounding box center [754, 89] width 18 height 9
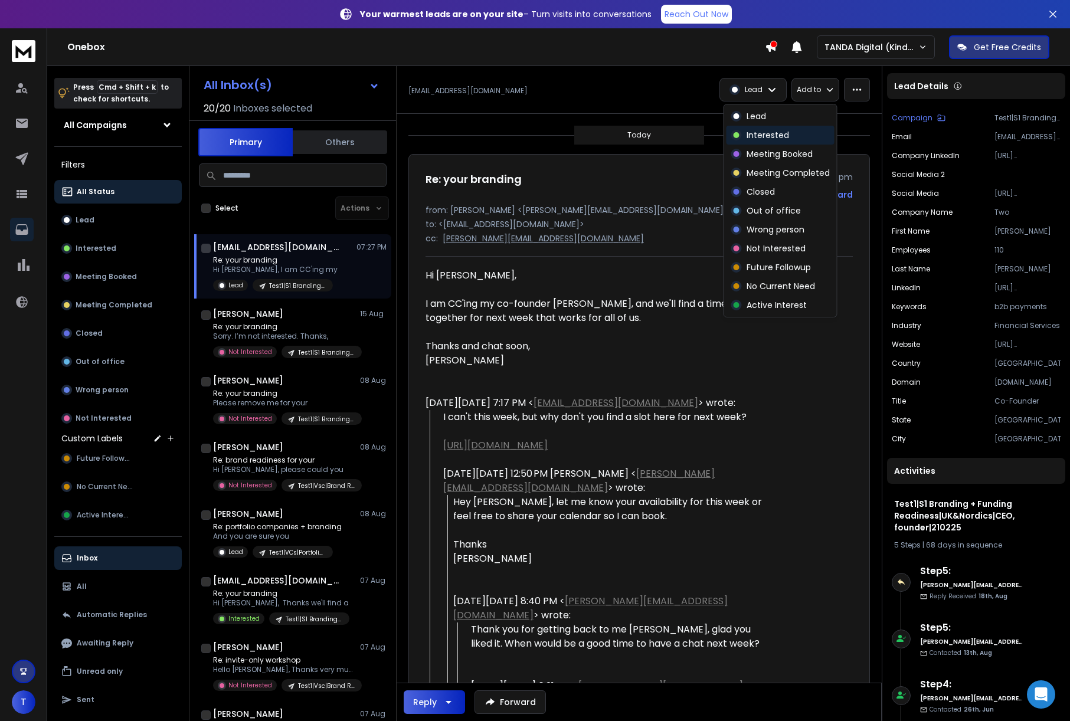
click at [781, 130] on p "Interested" at bounding box center [767, 135] width 42 height 12
